Goal: Task Accomplishment & Management: Manage account settings

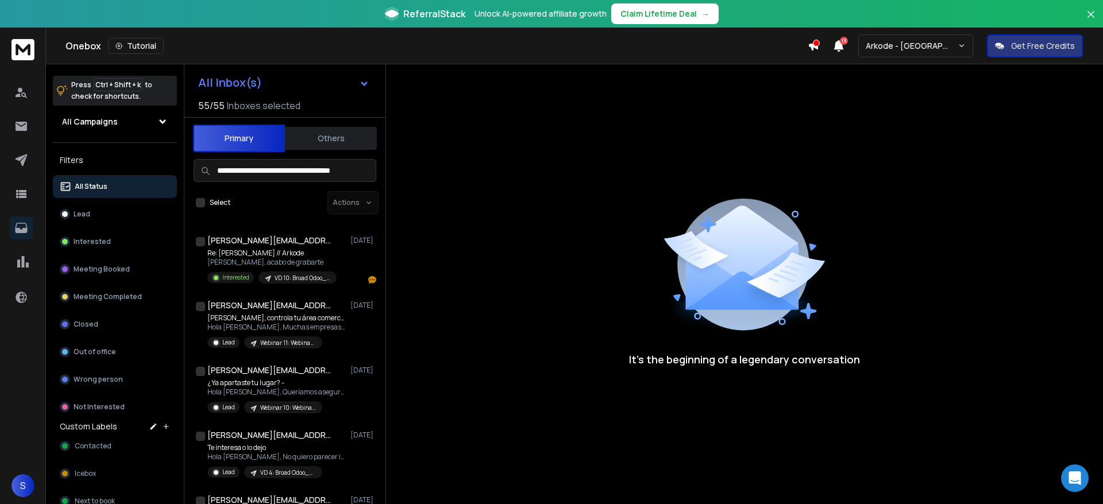
scroll to position [321, 0]
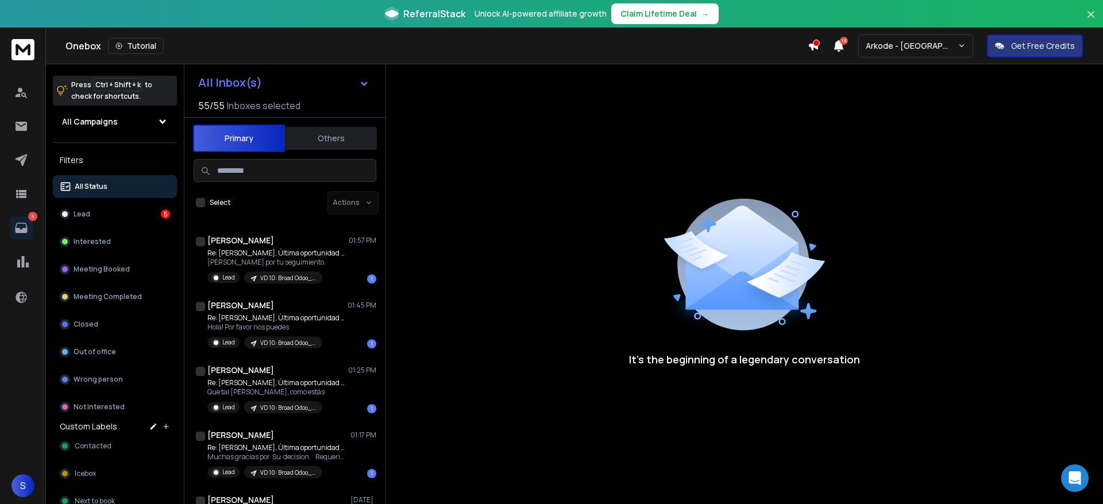
click at [350, 226] on div "[PERSON_NAME] 01:57 PM Re: [PERSON_NAME], Última oportunidad para [PERSON_NAME]…" at bounding box center [284, 412] width 201 height 373
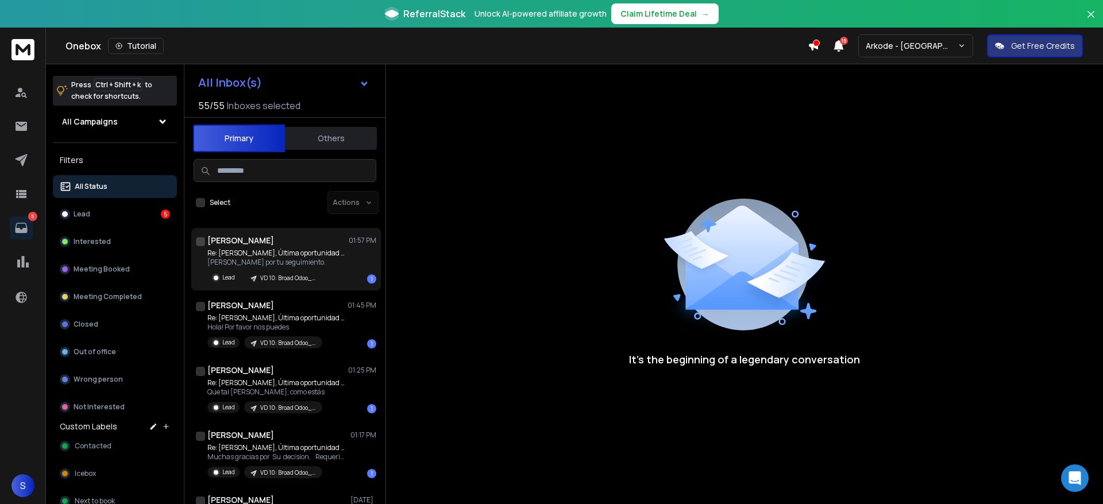
click at [349, 240] on p "01:57 PM" at bounding box center [363, 240] width 28 height 9
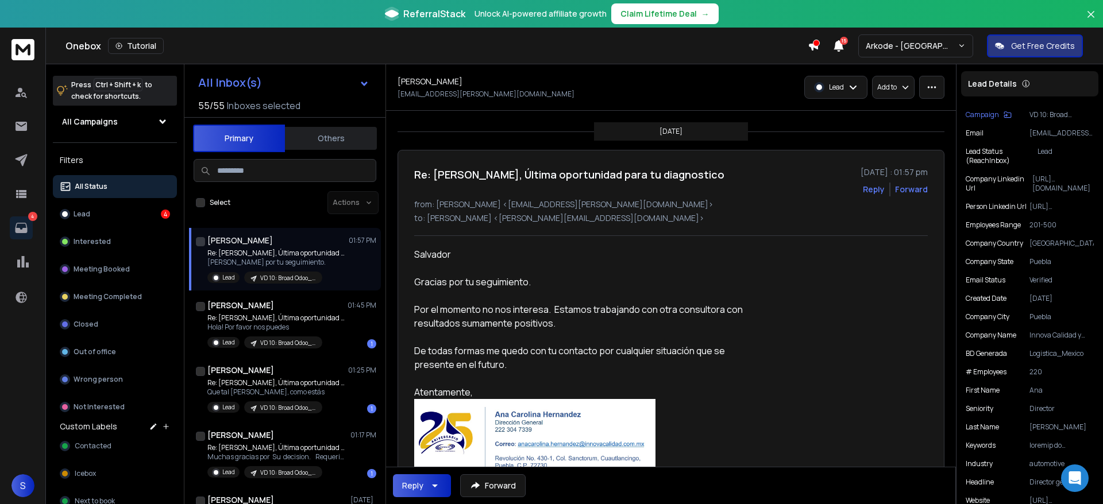
click at [849, 86] on icon at bounding box center [853, 87] width 9 height 9
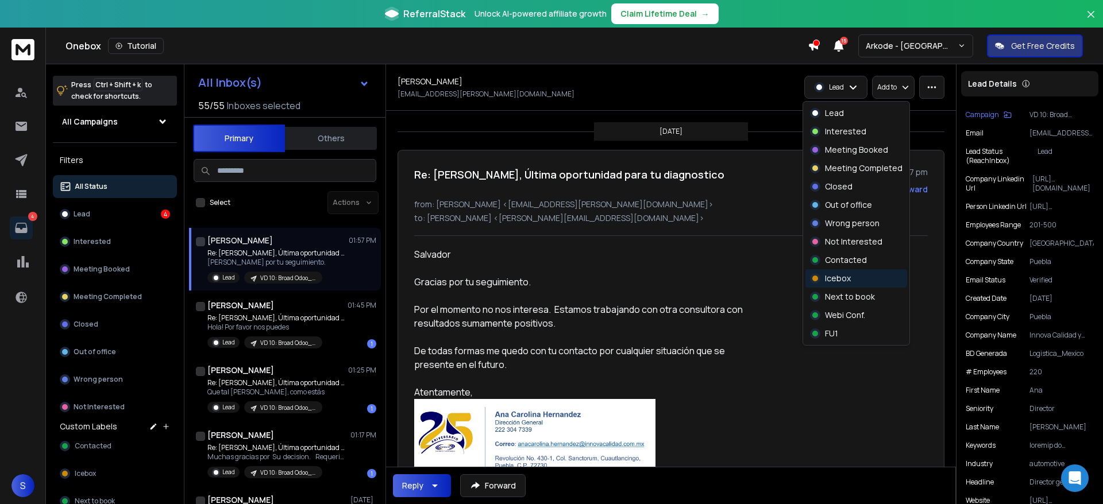
click at [849, 273] on p "Icebox" at bounding box center [838, 278] width 26 height 11
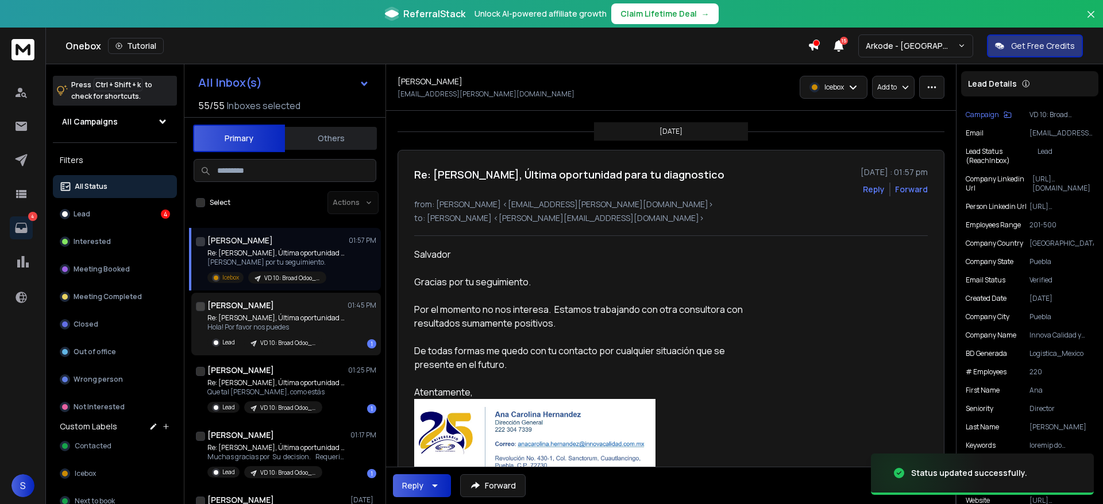
click at [357, 310] on div "[PERSON_NAME] 01:45 PM" at bounding box center [291, 305] width 169 height 11
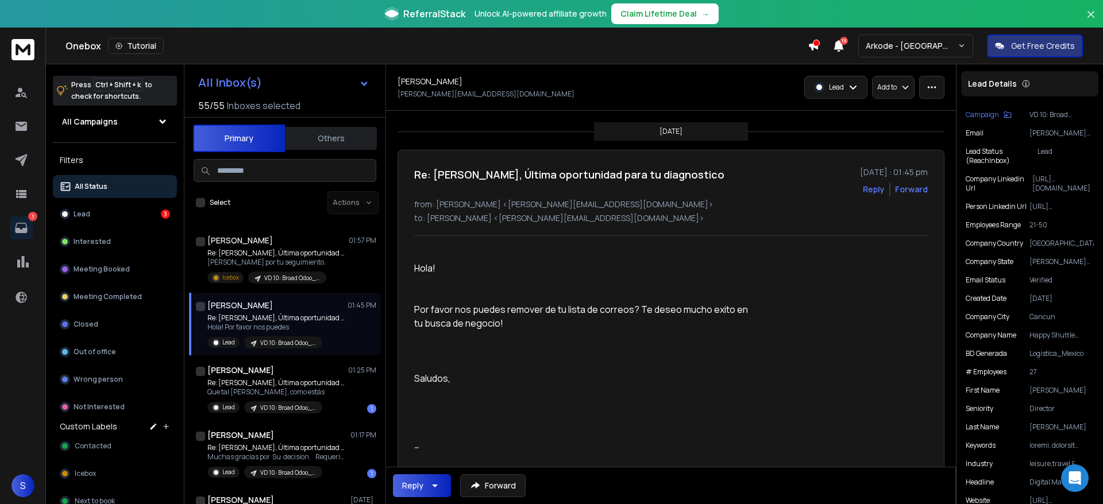
click at [823, 79] on div "Lead" at bounding box center [836, 87] width 62 height 22
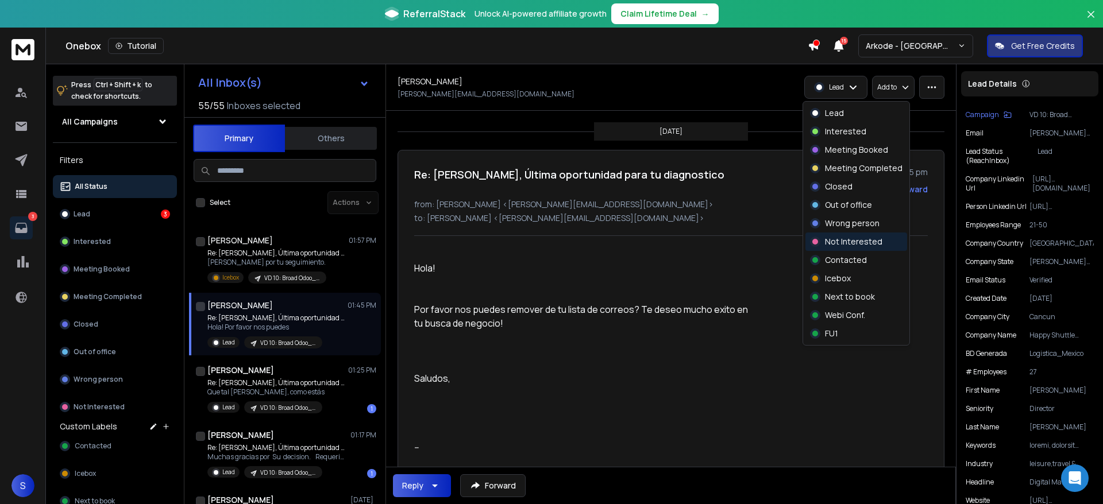
click at [854, 239] on p "Not Interested" at bounding box center [853, 241] width 57 height 11
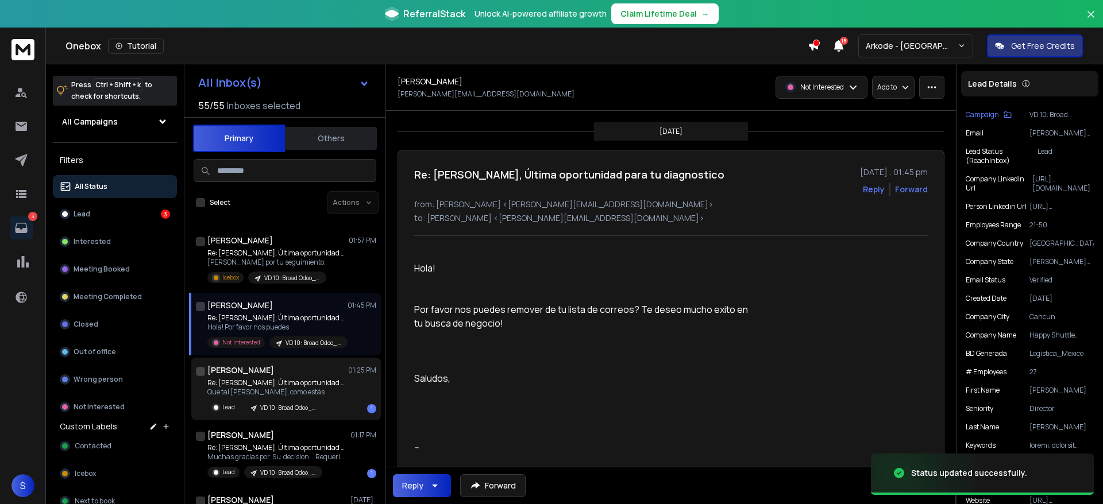
click at [314, 395] on p "Que tal [PERSON_NAME], como estás" at bounding box center [276, 392] width 138 height 9
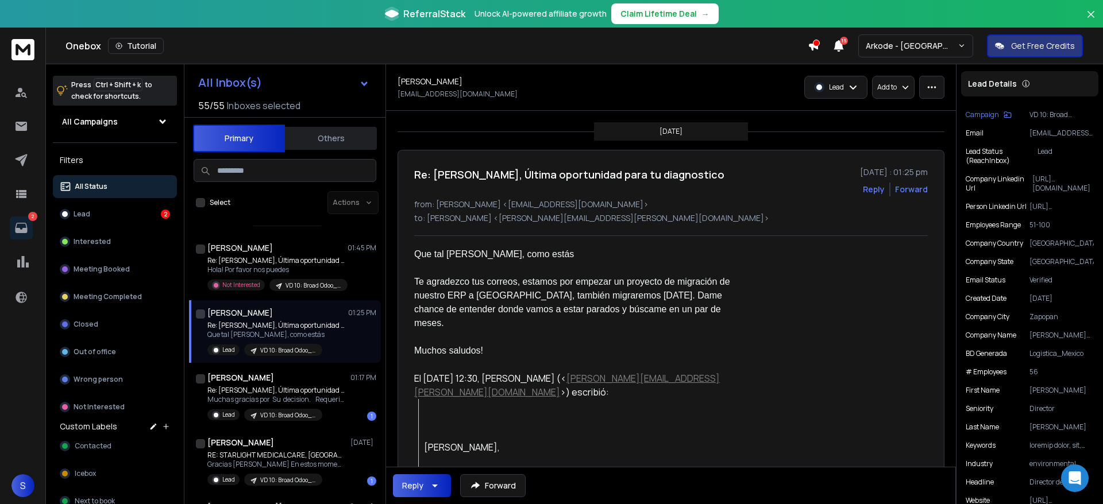
scroll to position [115, 0]
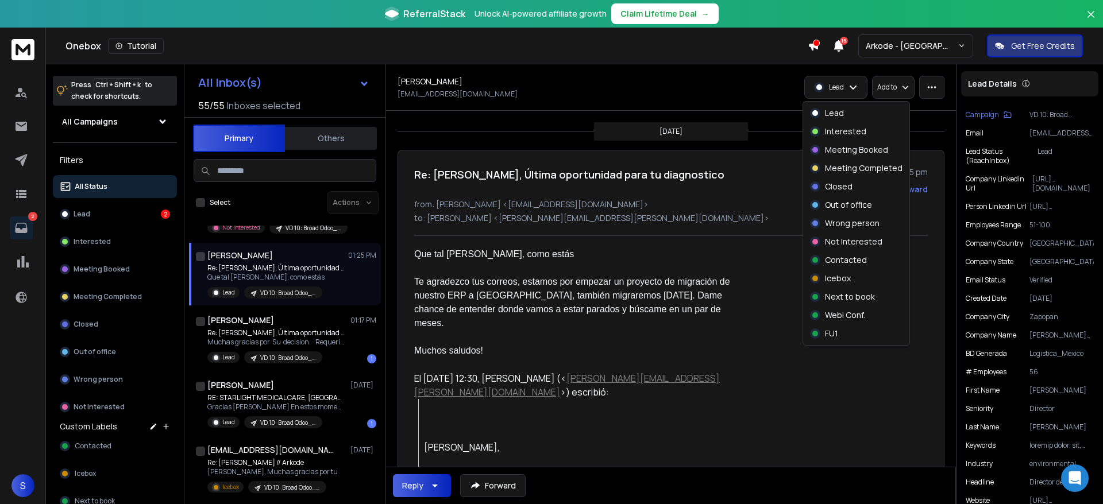
click at [842, 87] on p "Lead" at bounding box center [836, 87] width 15 height 9
click at [844, 276] on p "Icebox" at bounding box center [838, 278] width 26 height 11
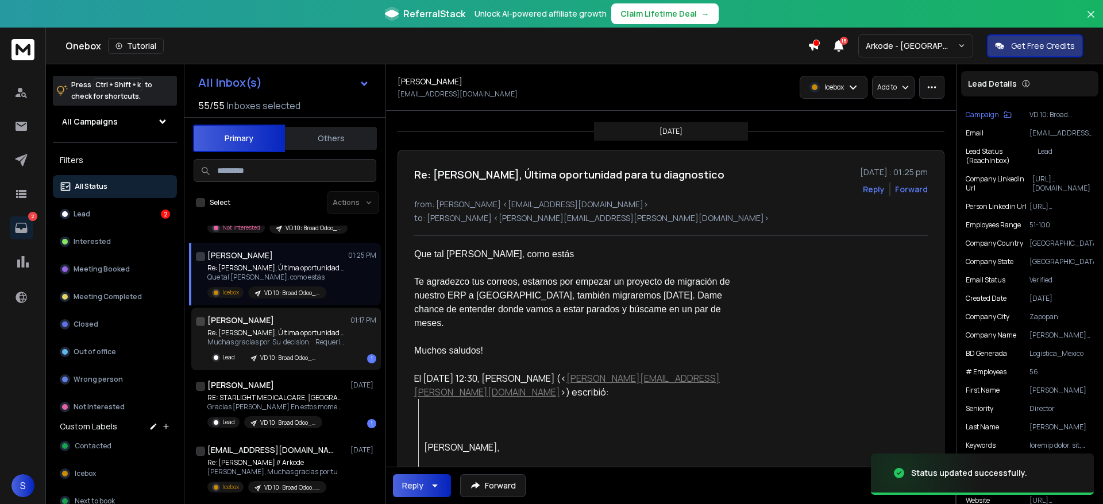
click at [319, 350] on div "Re: [PERSON_NAME], Última oportunidad para Muchas gracias por Su decision. Requ…" at bounding box center [276, 346] width 138 height 35
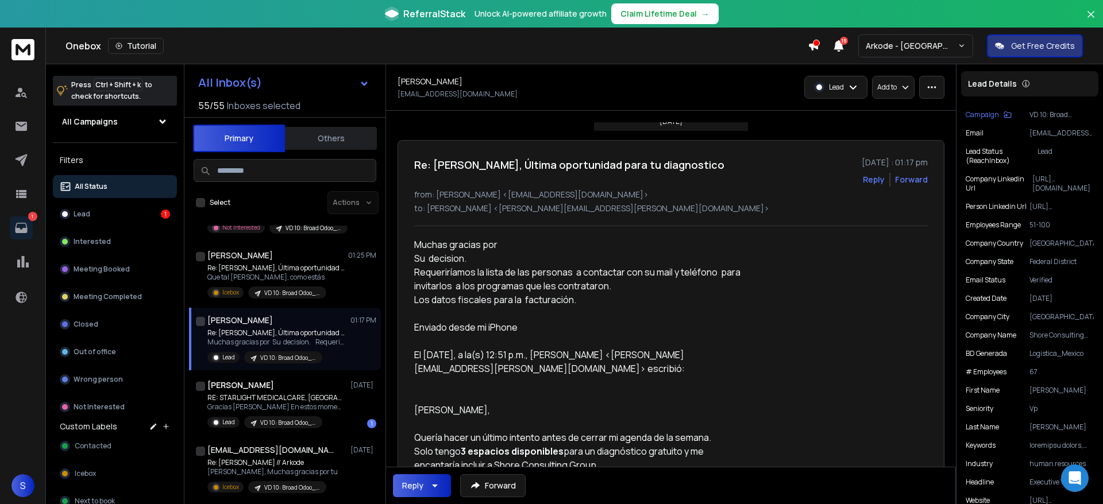
scroll to position [0, 0]
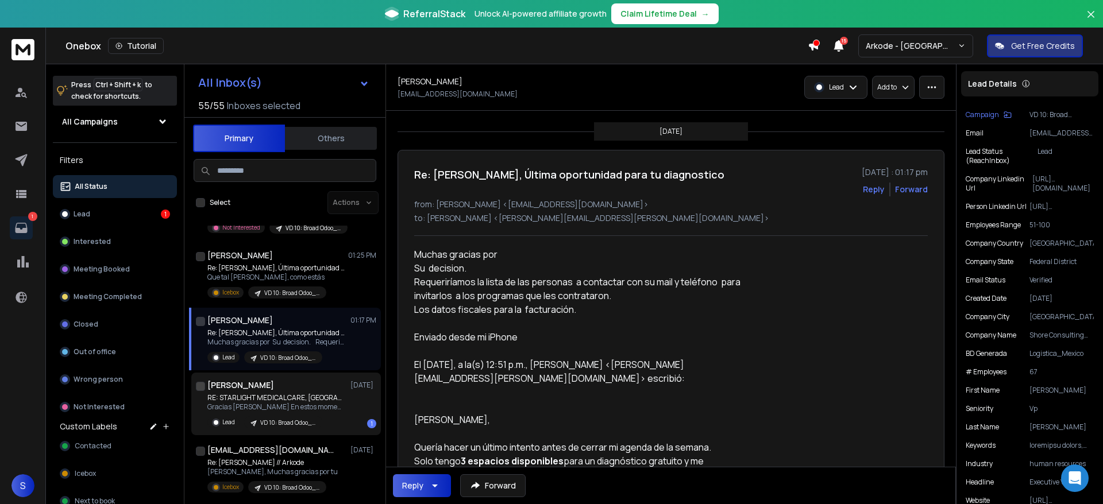
click at [301, 394] on p "RE: STARLIGHT MEDICAL CARE, [GEOGRAPHIC_DATA]" at bounding box center [276, 398] width 138 height 9
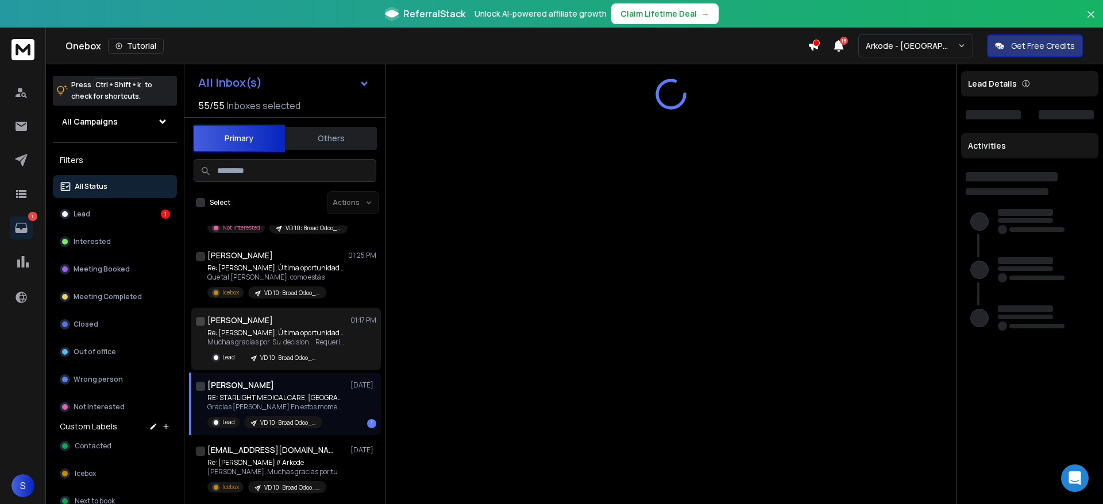
click at [334, 352] on div "Lead VD 10: Broad Odoo_Campaign - ARKODE" at bounding box center [276, 358] width 138 height 12
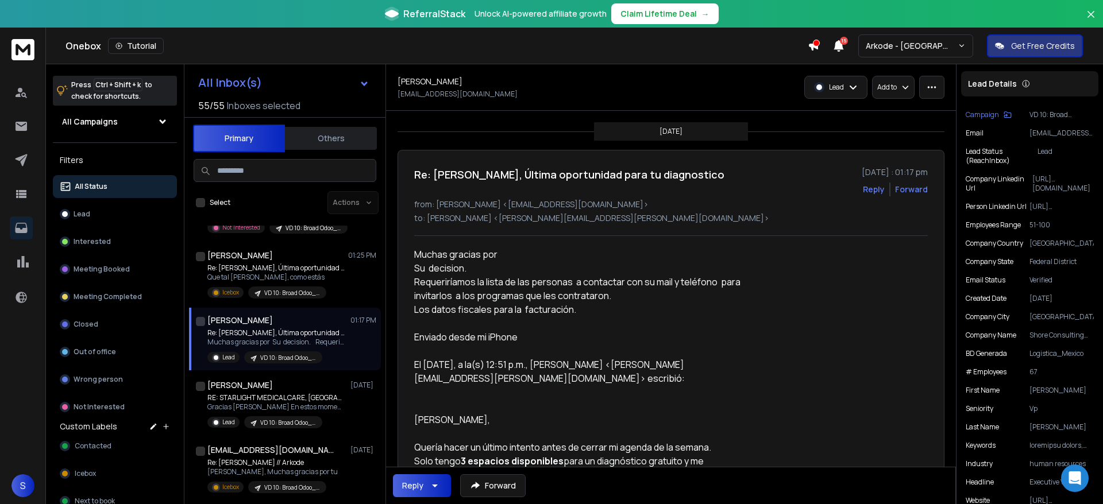
click at [841, 95] on div "Lead" at bounding box center [836, 87] width 62 height 22
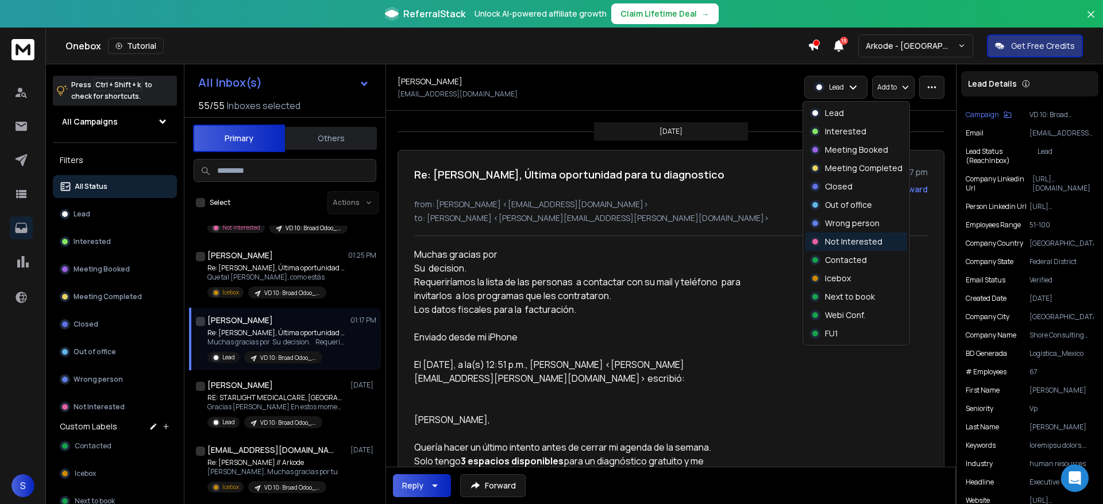
click at [854, 233] on div "Not Interested" at bounding box center [857, 242] width 102 height 18
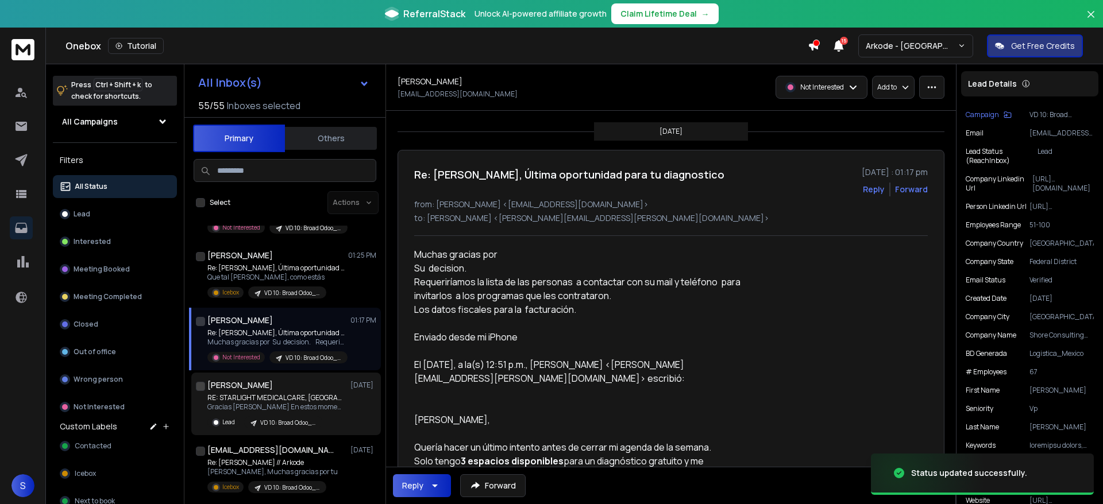
click at [346, 384] on div "[PERSON_NAME] [DATE]" at bounding box center [291, 385] width 169 height 11
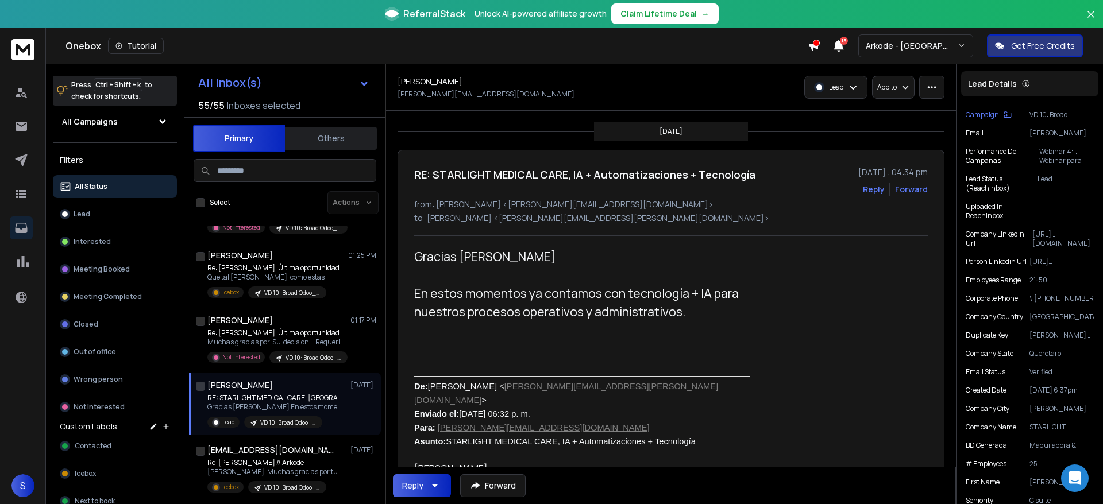
click at [834, 74] on div "[PERSON_NAME] Bryan Caballero [EMAIL_ADDRESS][DOMAIN_NAME] Lead Add to Lead Add…" at bounding box center [671, 87] width 570 height 47
click at [839, 79] on div "Lead" at bounding box center [836, 87] width 62 height 22
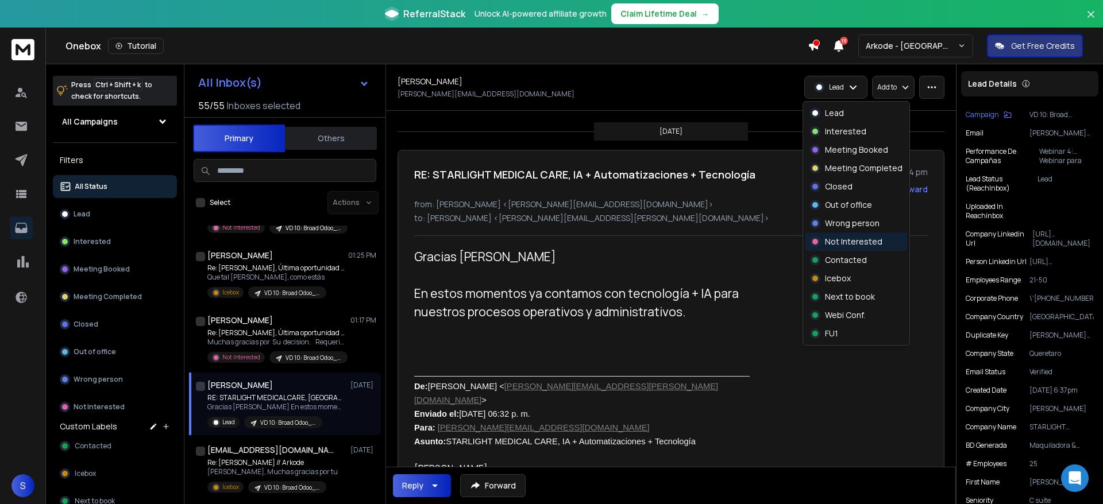
click at [839, 235] on div "Not Interested" at bounding box center [857, 242] width 102 height 18
